Goal: Navigation & Orientation: Find specific page/section

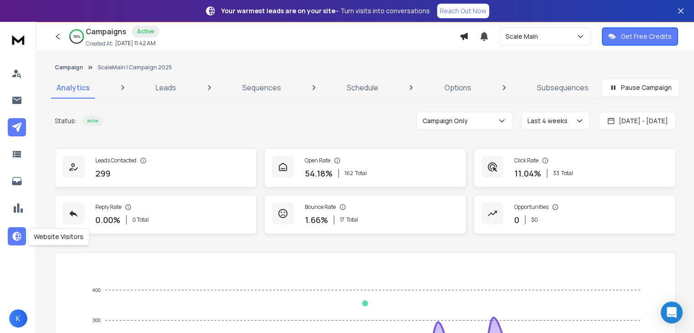
click at [20, 237] on icon at bounding box center [16, 236] width 11 height 11
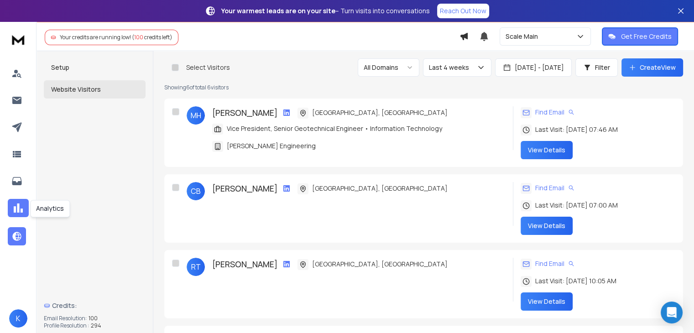
click at [16, 211] on icon at bounding box center [18, 208] width 9 height 9
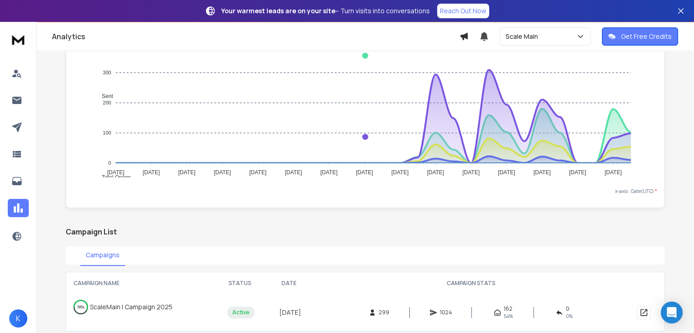
scroll to position [204, 0]
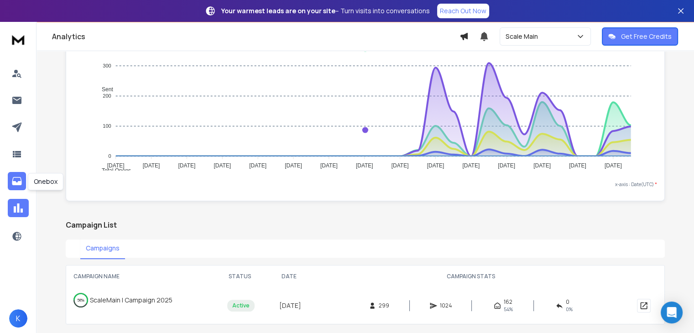
click at [13, 179] on icon at bounding box center [16, 181] width 11 height 11
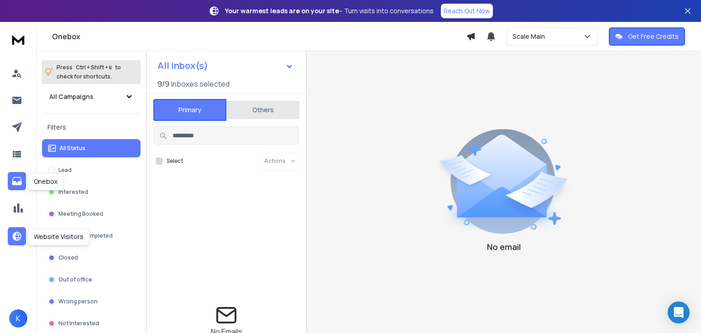
click at [14, 238] on icon at bounding box center [16, 236] width 9 height 9
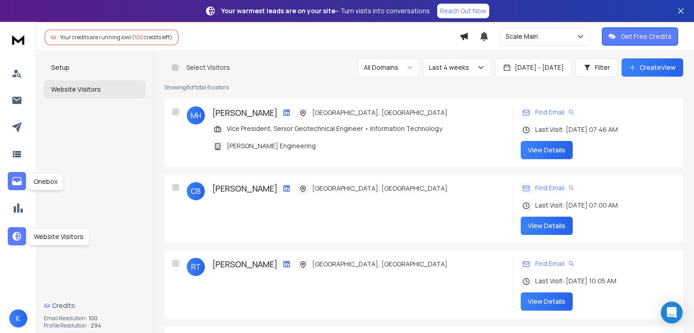
click at [16, 180] on icon at bounding box center [16, 181] width 11 height 11
